Goal: Navigation & Orientation: Find specific page/section

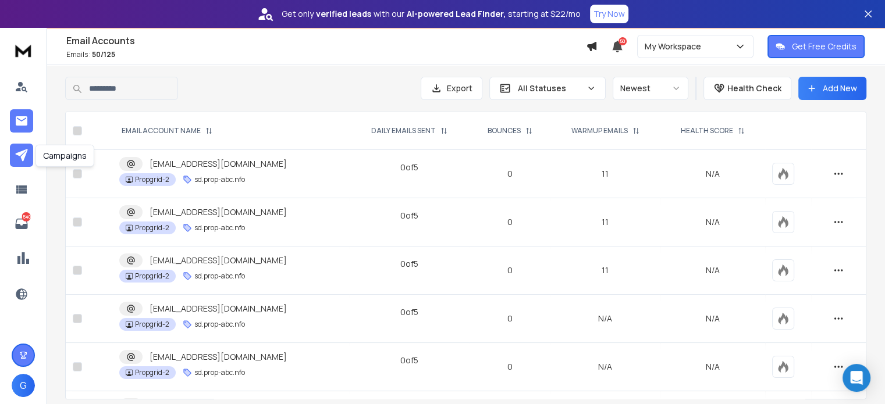
click at [20, 155] on icon at bounding box center [22, 155] width 14 height 14
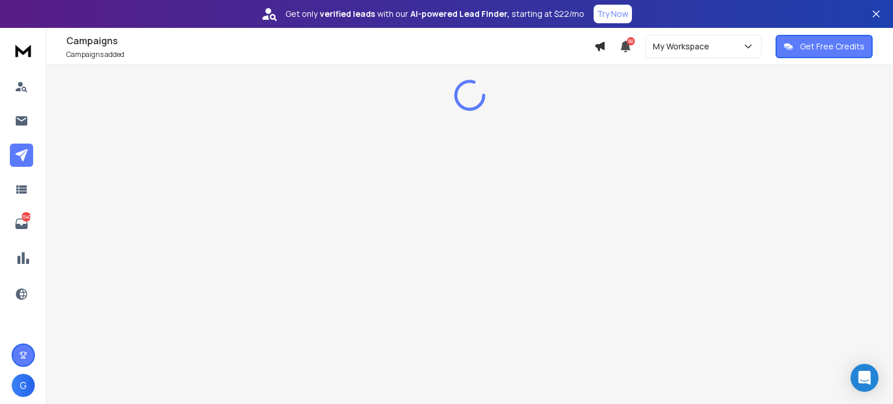
click at [22, 155] on icon at bounding box center [21, 155] width 12 height 12
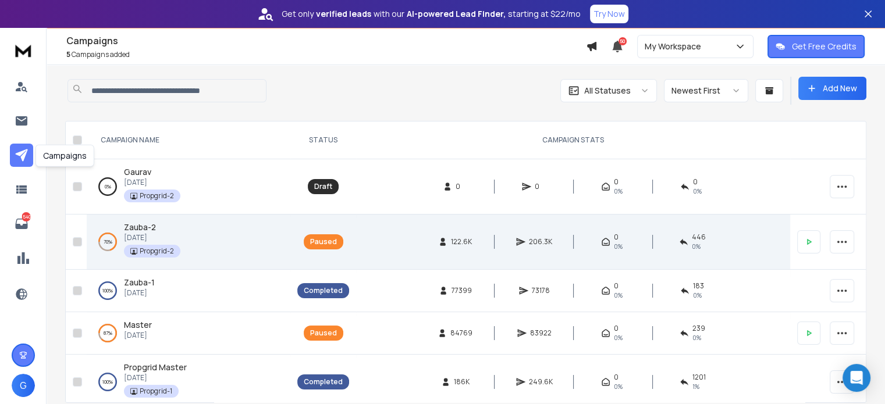
click at [200, 241] on div "70 % Zauba-2 [DATE] Propgrid-2" at bounding box center [188, 242] width 180 height 41
click at [150, 237] on p "[DATE]" at bounding box center [152, 237] width 56 height 9
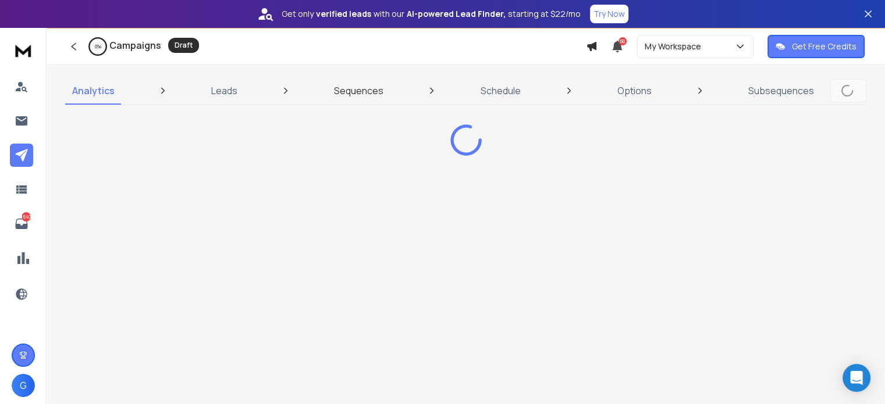
click at [363, 92] on p "Sequences" at bounding box center [358, 91] width 49 height 14
click at [376, 85] on p "Sequences" at bounding box center [358, 91] width 49 height 14
